Goal: Find contact information: Find contact information

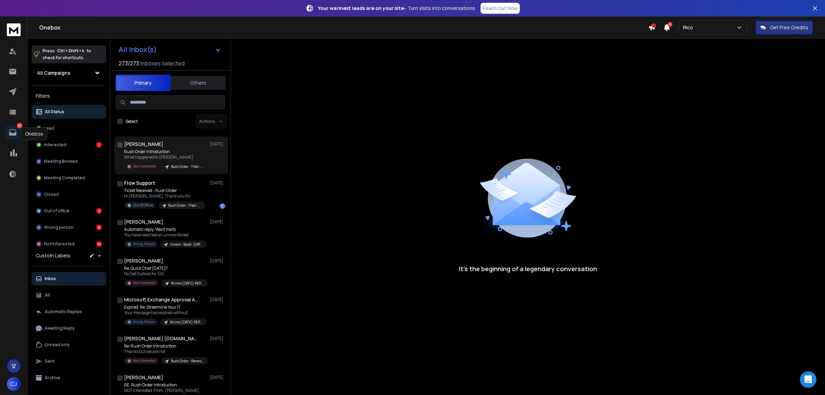
click at [138, 150] on p "Rush Order Introduction" at bounding box center [165, 152] width 83 height 6
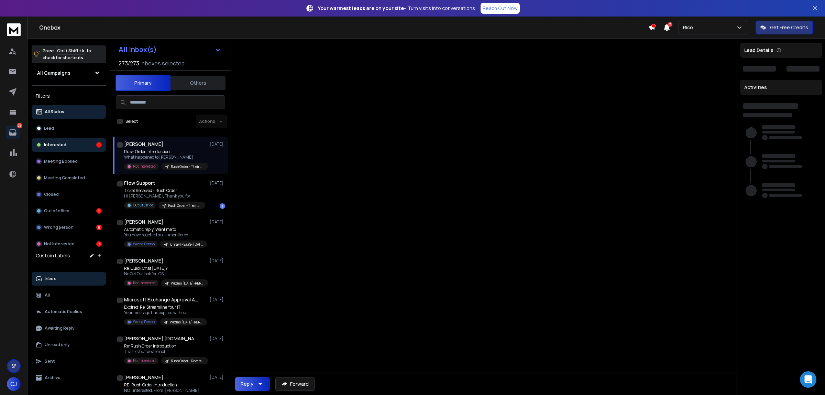
click at [68, 145] on button "Interested 1" at bounding box center [69, 145] width 74 height 14
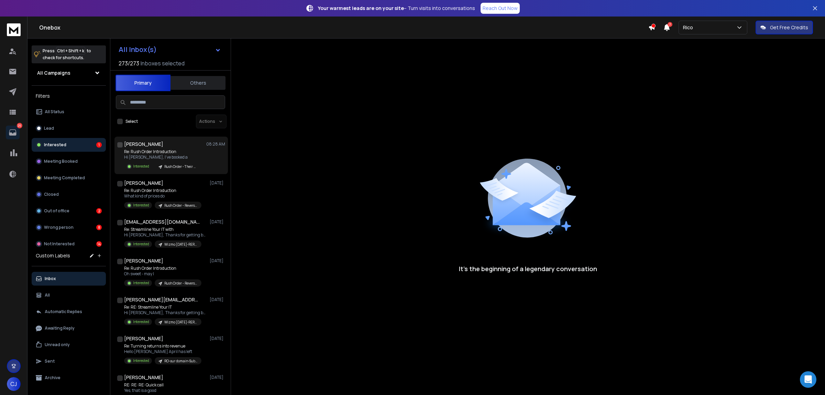
click at [172, 155] on p "Hi [PERSON_NAME], I've booked a" at bounding box center [162, 157] width 77 height 6
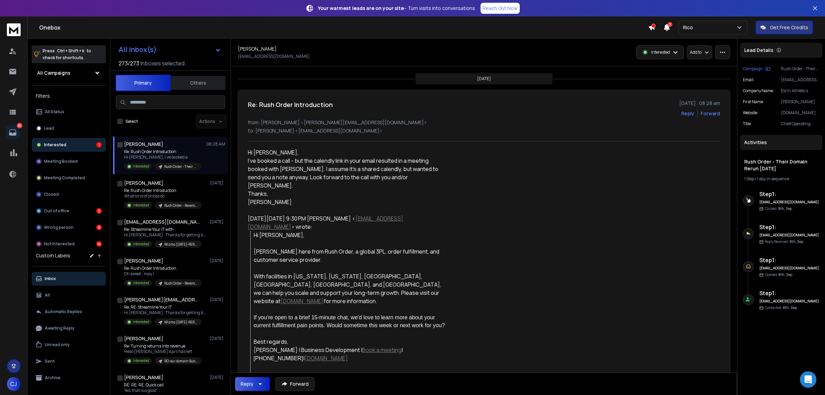
click at [514, 97] on div "Re: Rush Order Introduction [DATE] : 08:28 am Reply Forward from: [PERSON_NAME]…" at bounding box center [484, 259] width 492 height 338
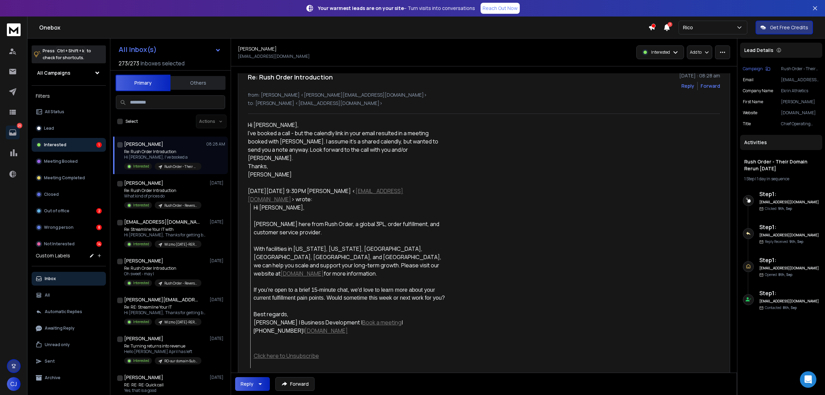
scroll to position [43, 0]
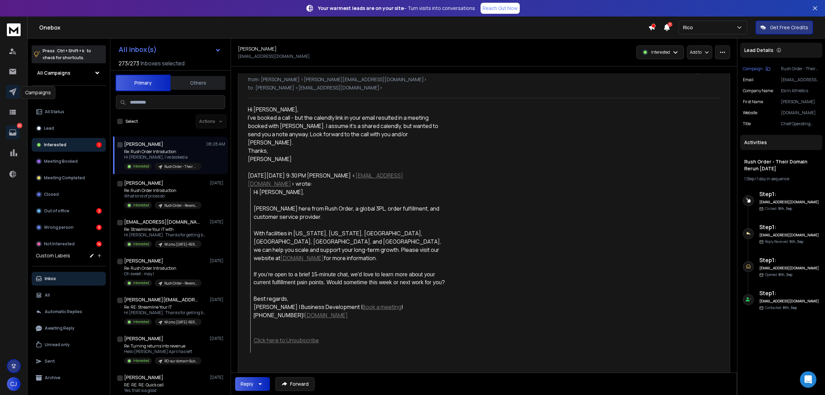
click at [13, 93] on icon at bounding box center [12, 91] width 7 height 7
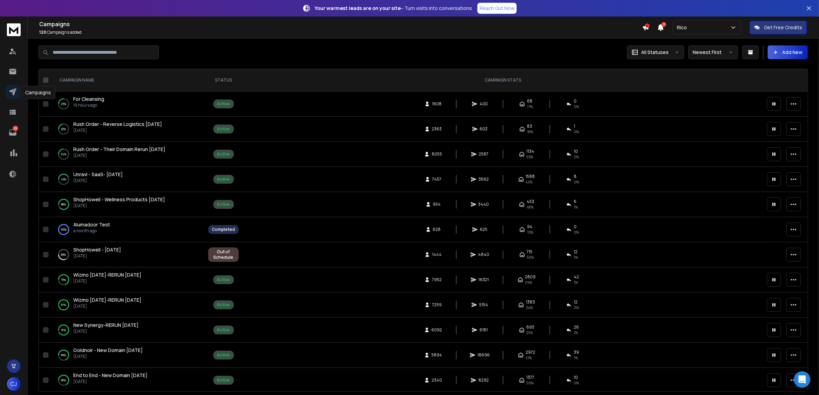
click at [372, 64] on div "Campaigns 120 Campaigns Added All Statuses Newest First Add New CAMPAIGN NAME S…" at bounding box center [423, 242] width 769 height 395
click at [14, 130] on p "25" at bounding box center [16, 129] width 6 height 6
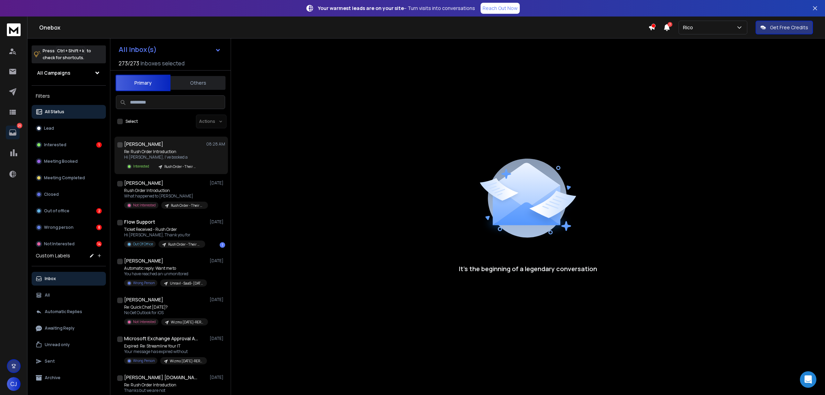
click at [133, 157] on p "Hi [PERSON_NAME], I've booked a" at bounding box center [162, 157] width 77 height 6
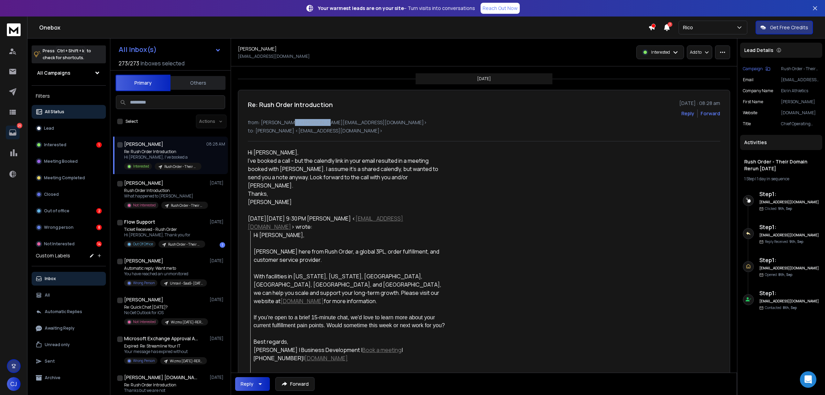
drag, startPoint x: 286, startPoint y: 121, endPoint x: 322, endPoint y: 122, distance: 35.1
click at [322, 122] on p "from: [PERSON_NAME] <[PERSON_NAME][EMAIL_ADDRESS][DOMAIN_NAME]>" at bounding box center [484, 122] width 472 height 7
copy p "[EMAIL_ADDRESS][DOMAIN_NAME]"
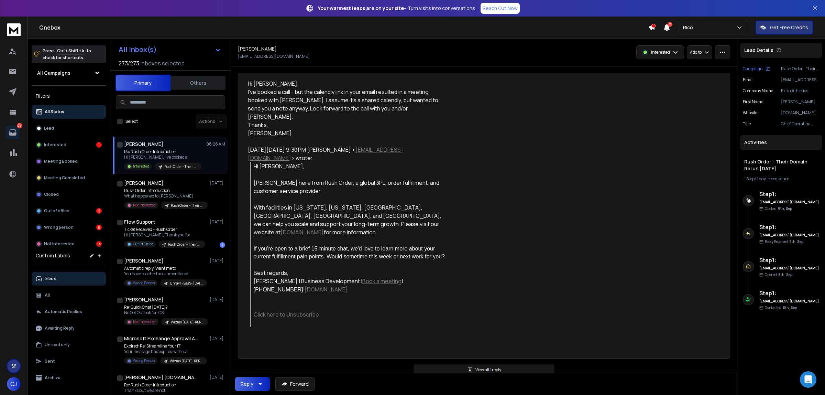
scroll to position [69, 0]
click at [496, 366] on p "View all 1 reply" at bounding box center [489, 369] width 26 height 6
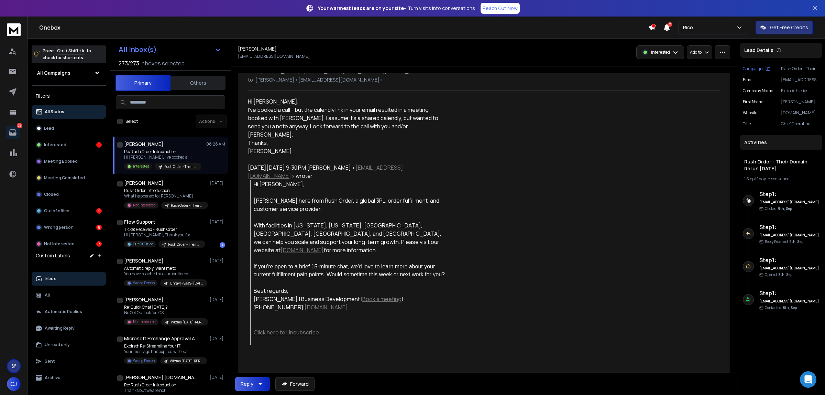
scroll to position [47, 0]
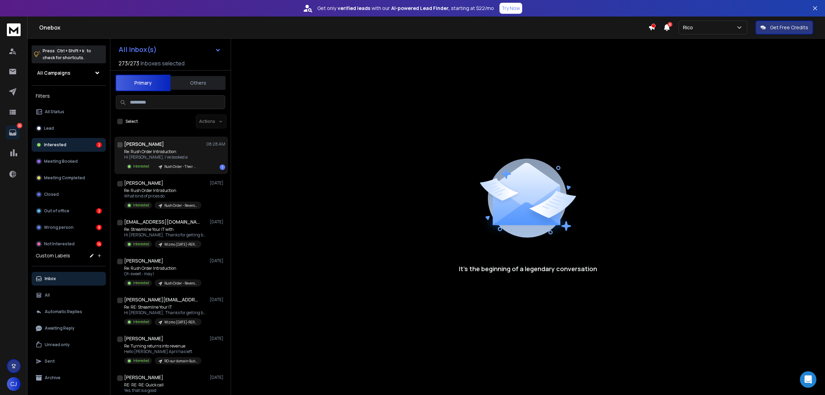
click at [156, 151] on p "Re: Rush Order Introduction" at bounding box center [162, 152] width 77 height 6
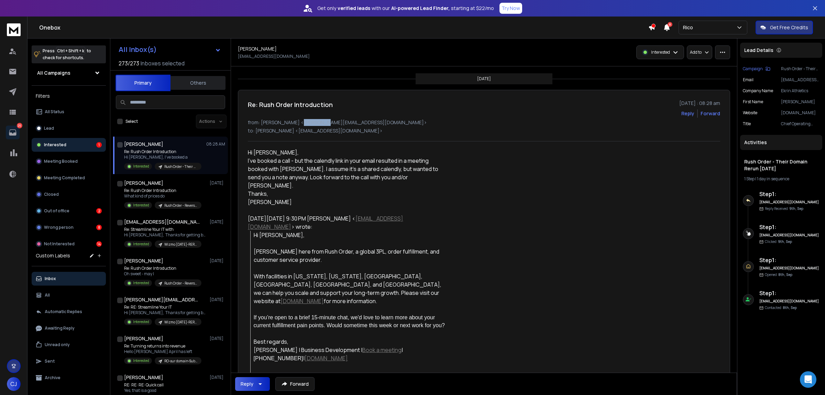
drag, startPoint x: 299, startPoint y: 122, endPoint x: 322, endPoint y: 124, distance: 22.4
click at [322, 124] on p "from: [PERSON_NAME] <[PERSON_NAME][EMAIL_ADDRESS][DOMAIN_NAME]>" at bounding box center [484, 122] width 472 height 7
copy p "ekrin.com"
